Goal: Task Accomplishment & Management: Complete application form

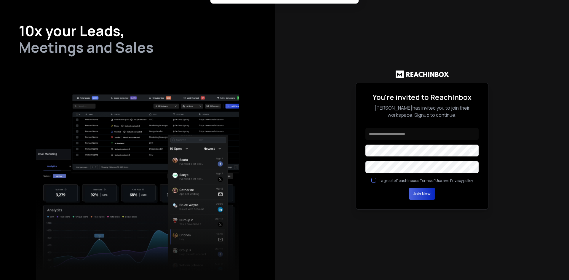
click at [306, 35] on button "Later" at bounding box center [303, 38] width 27 height 15
click at [473, 150] on icon at bounding box center [471, 150] width 5 height 5
click at [384, 182] on label "I agree to ReachInbox's Terms of Use and Privacy policy" at bounding box center [426, 180] width 93 height 5
click at [376, 182] on button "I agree to ReachInbox's Terms of Use and Privacy policy" at bounding box center [373, 180] width 5 height 5
drag, startPoint x: 409, startPoint y: 187, endPoint x: 415, endPoint y: 189, distance: 5.8
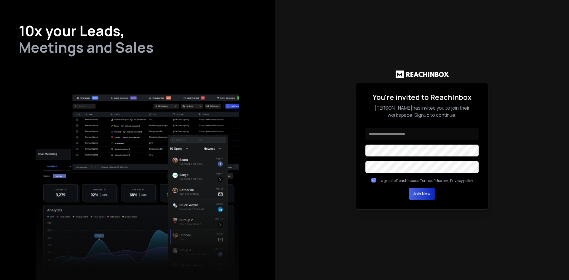
click at [411, 188] on form "**********" at bounding box center [421, 164] width 113 height 72
click at [425, 197] on button "Join Now" at bounding box center [422, 194] width 27 height 12
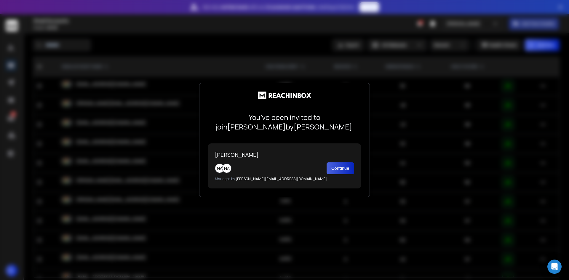
click at [345, 171] on button "Continue" at bounding box center [341, 168] width 28 height 12
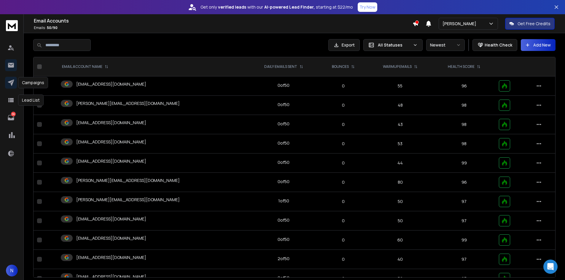
click at [14, 80] on icon at bounding box center [11, 82] width 6 height 6
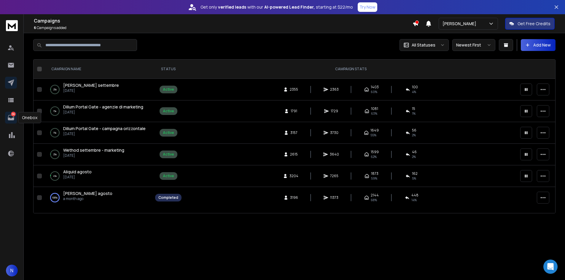
click at [11, 115] on icon at bounding box center [11, 117] width 6 height 5
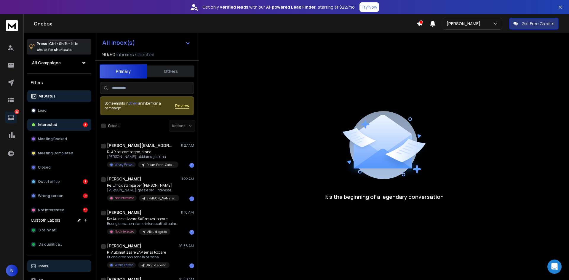
click at [63, 127] on button "Interested 3" at bounding box center [59, 125] width 64 height 12
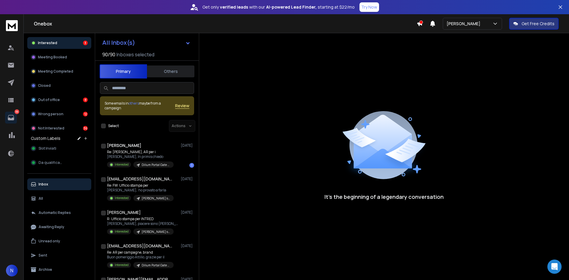
scroll to position [87, 0]
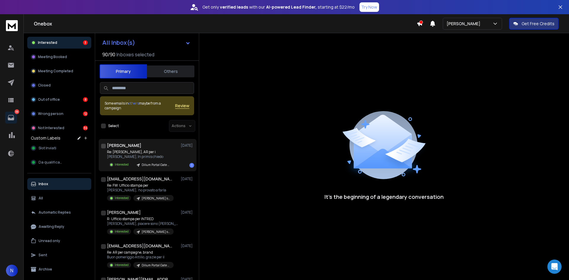
click at [170, 167] on p "Dilium Portal Gate - campagna orizzontale" at bounding box center [156, 165] width 28 height 4
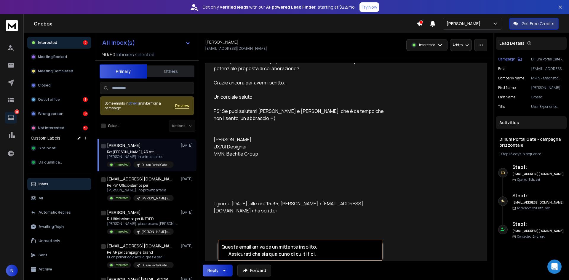
scroll to position [0, 0]
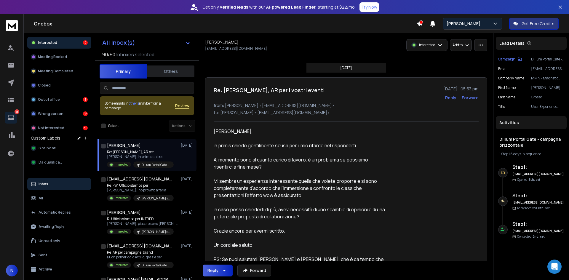
click at [468, 23] on p "Nadir Abdelli" at bounding box center [465, 24] width 36 height 6
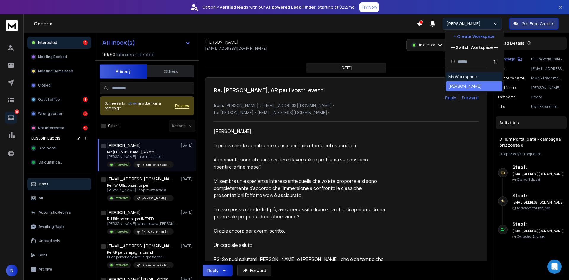
click at [468, 23] on p "Nadir Abdelli" at bounding box center [465, 24] width 36 height 6
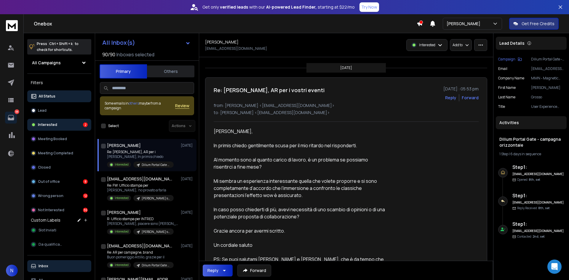
click at [57, 99] on button "All Status" at bounding box center [59, 96] width 64 height 12
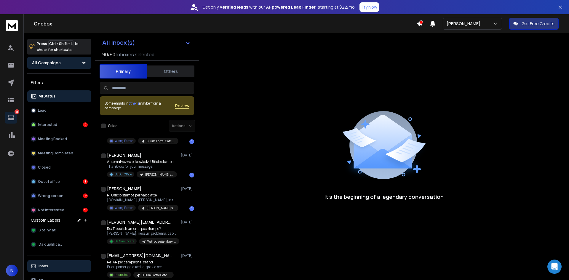
click at [53, 63] on h1 "All Campaigns" at bounding box center [46, 63] width 29 height 6
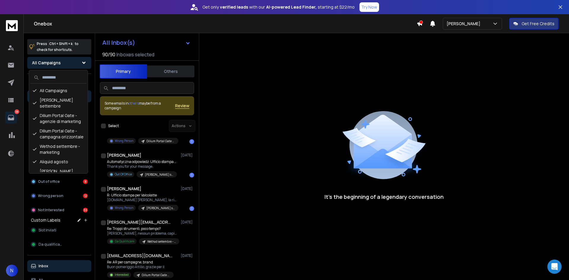
click at [53, 63] on h1 "All Campaigns" at bounding box center [46, 63] width 29 height 6
click at [425, 23] on div "Nadir Abdelli Get Free Credits" at bounding box center [488, 24] width 142 height 12
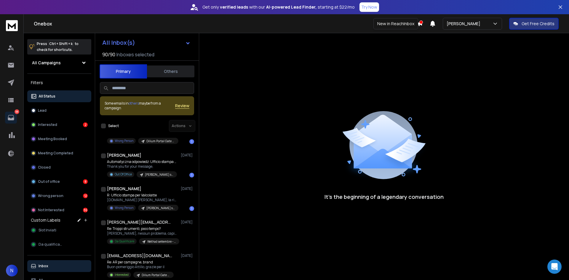
click at [422, 23] on div at bounding box center [421, 22] width 4 height 4
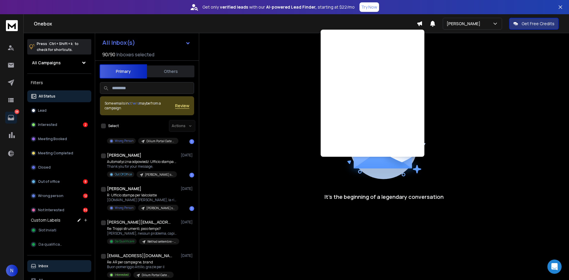
click at [271, 64] on div "It’s the beginning of a legendary conversation" at bounding box center [384, 152] width 370 height 238
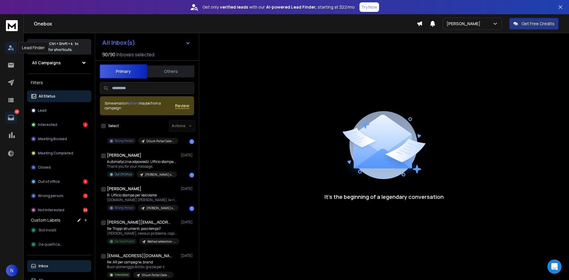
click at [9, 46] on icon at bounding box center [10, 47] width 7 height 7
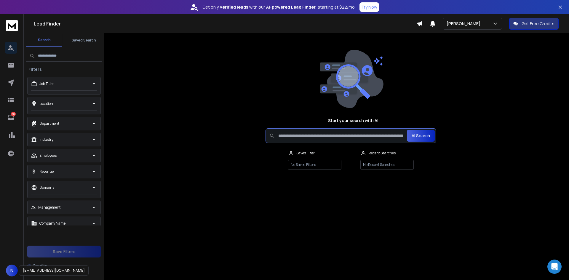
click at [10, 271] on span "N" at bounding box center [12, 271] width 12 height 12
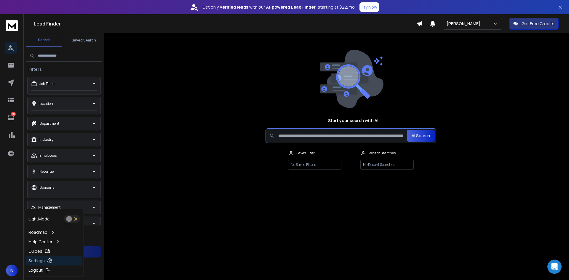
click at [47, 261] on div "Settings" at bounding box center [54, 260] width 56 height 9
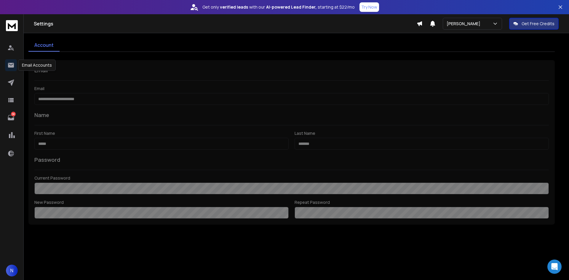
click at [9, 62] on icon at bounding box center [10, 65] width 7 height 7
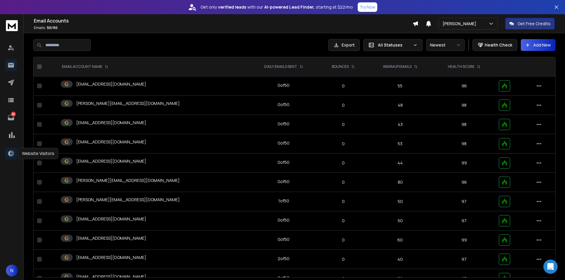
click at [9, 155] on icon at bounding box center [10, 153] width 7 height 7
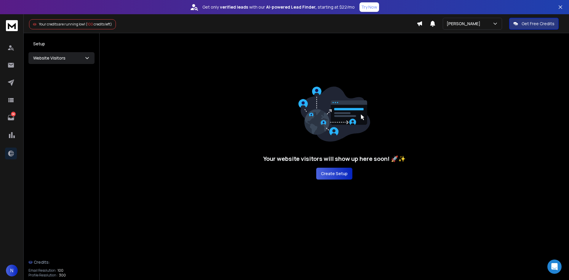
click at [67, 59] on button "Website Visitors" at bounding box center [61, 58] width 66 height 12
click at [84, 58] on button "Website Visitors" at bounding box center [61, 58] width 66 height 12
click at [12, 132] on icon at bounding box center [11, 135] width 9 height 9
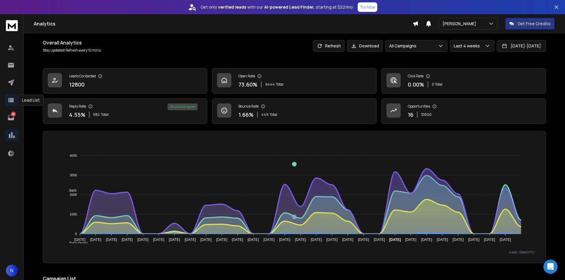
click at [10, 105] on link at bounding box center [11, 100] width 12 height 12
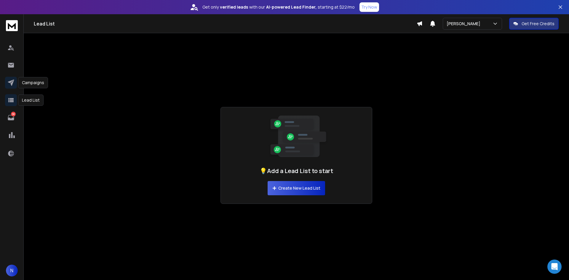
click at [13, 80] on icon at bounding box center [11, 82] width 6 height 6
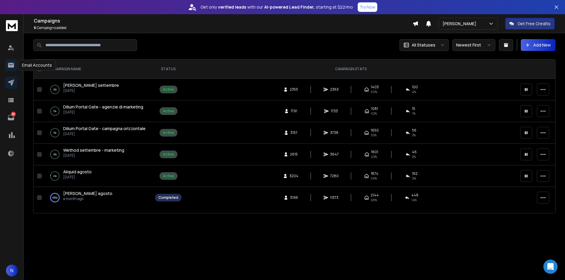
click at [8, 66] on icon at bounding box center [11, 65] width 6 height 5
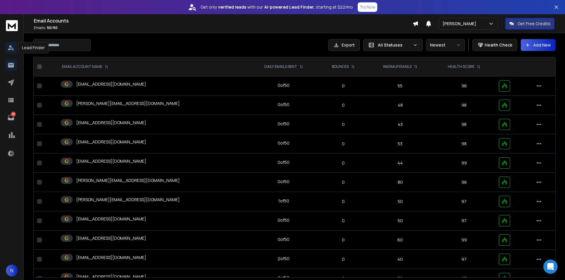
click at [8, 49] on icon at bounding box center [10, 47] width 7 height 7
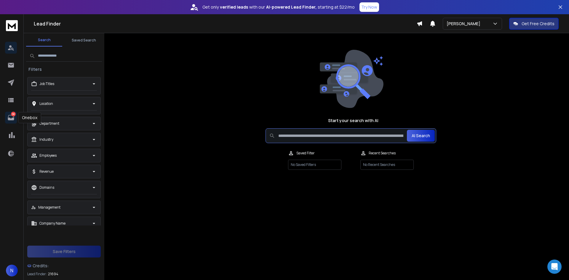
click at [13, 116] on p "58" at bounding box center [13, 114] width 5 height 5
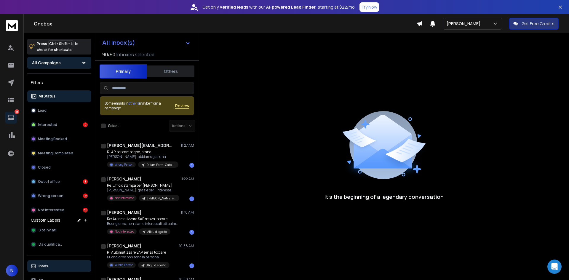
click at [50, 62] on h1 "All Campaigns" at bounding box center [46, 63] width 29 height 6
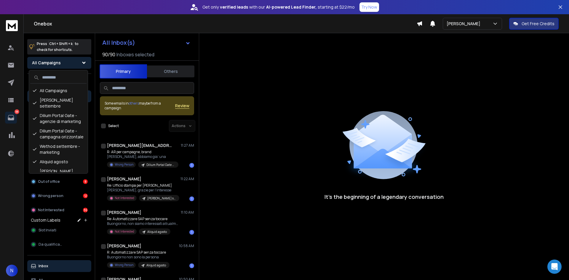
click at [50, 62] on h1 "All Campaigns" at bounding box center [46, 63] width 29 height 6
click at [51, 62] on h1 "All Campaigns" at bounding box center [46, 63] width 29 height 6
